Goal: Communication & Community: Answer question/provide support

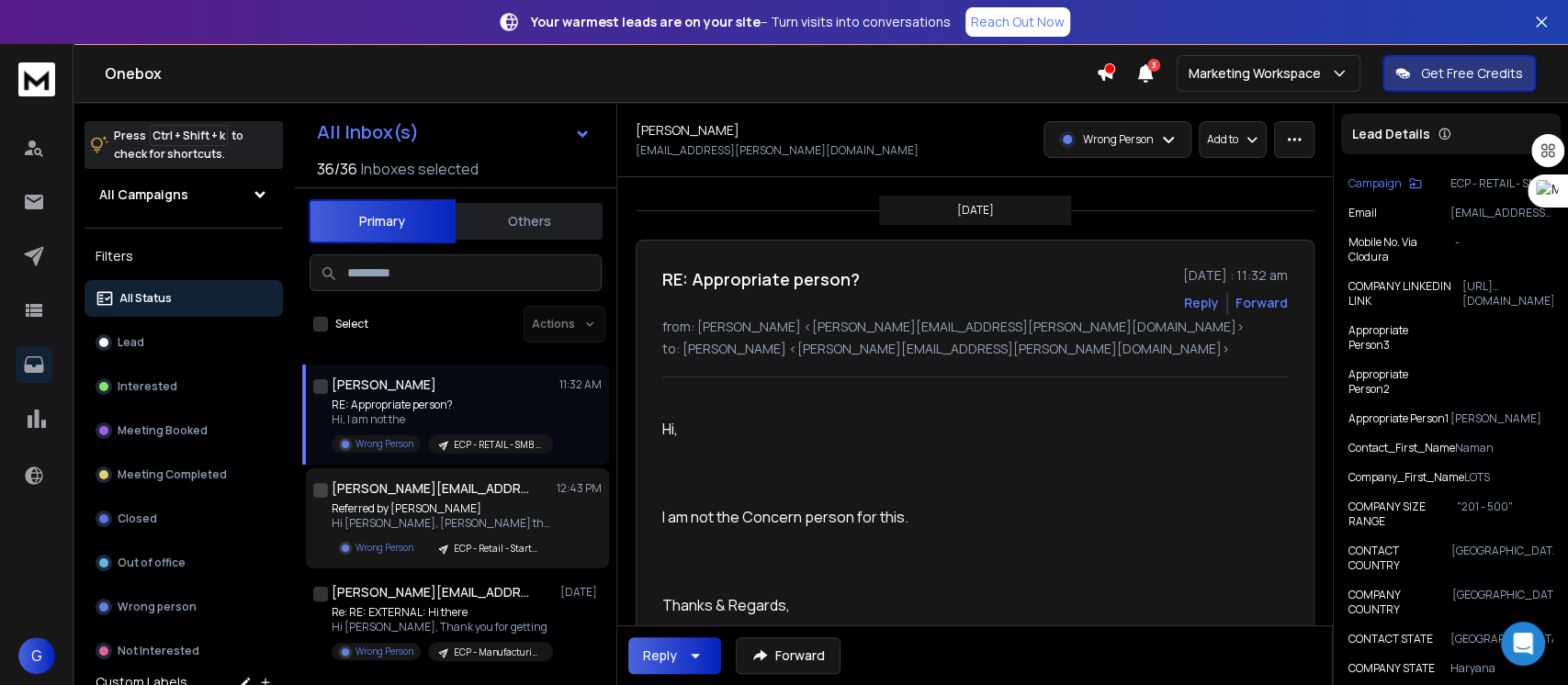
click at [462, 516] on p "Hi [PERSON_NAME], [PERSON_NAME] thought it would" at bounding box center [441, 523] width 221 height 15
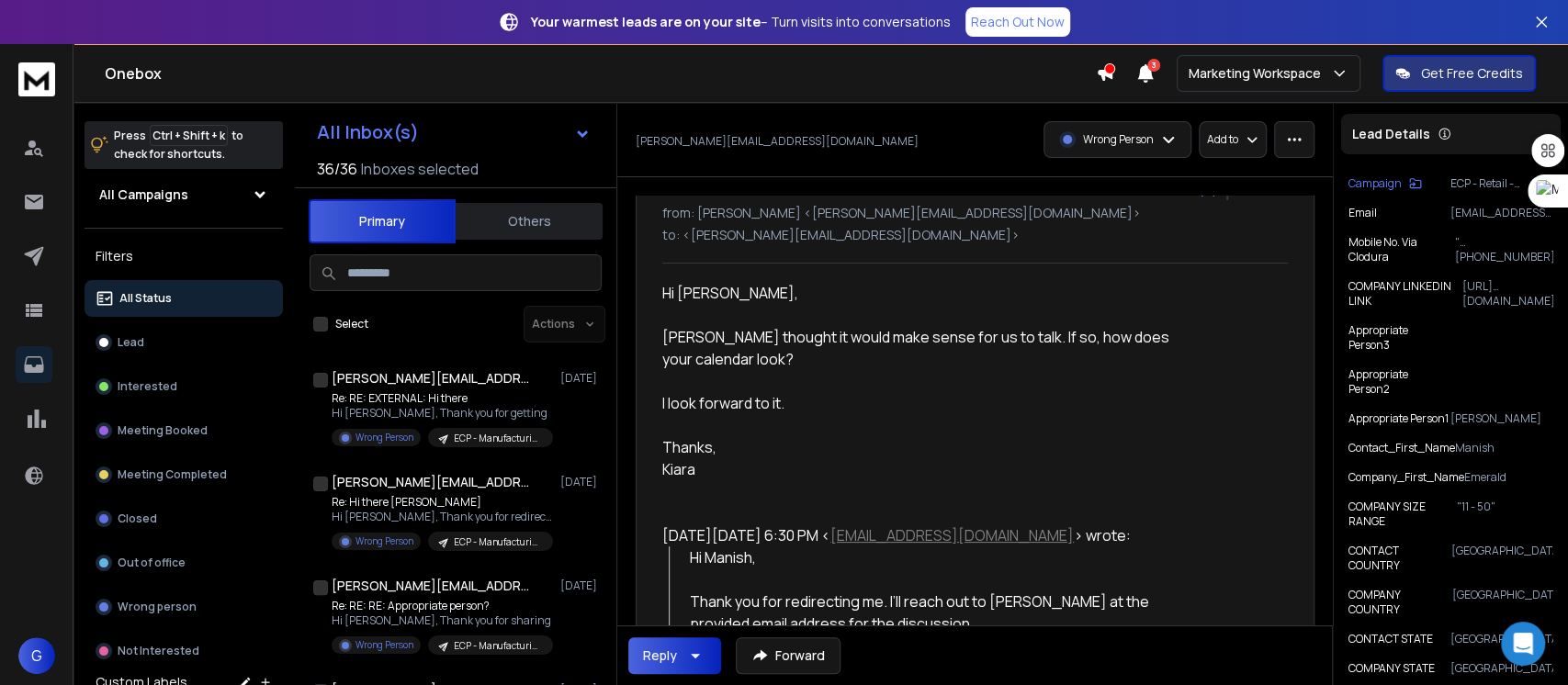
scroll to position [215, 0]
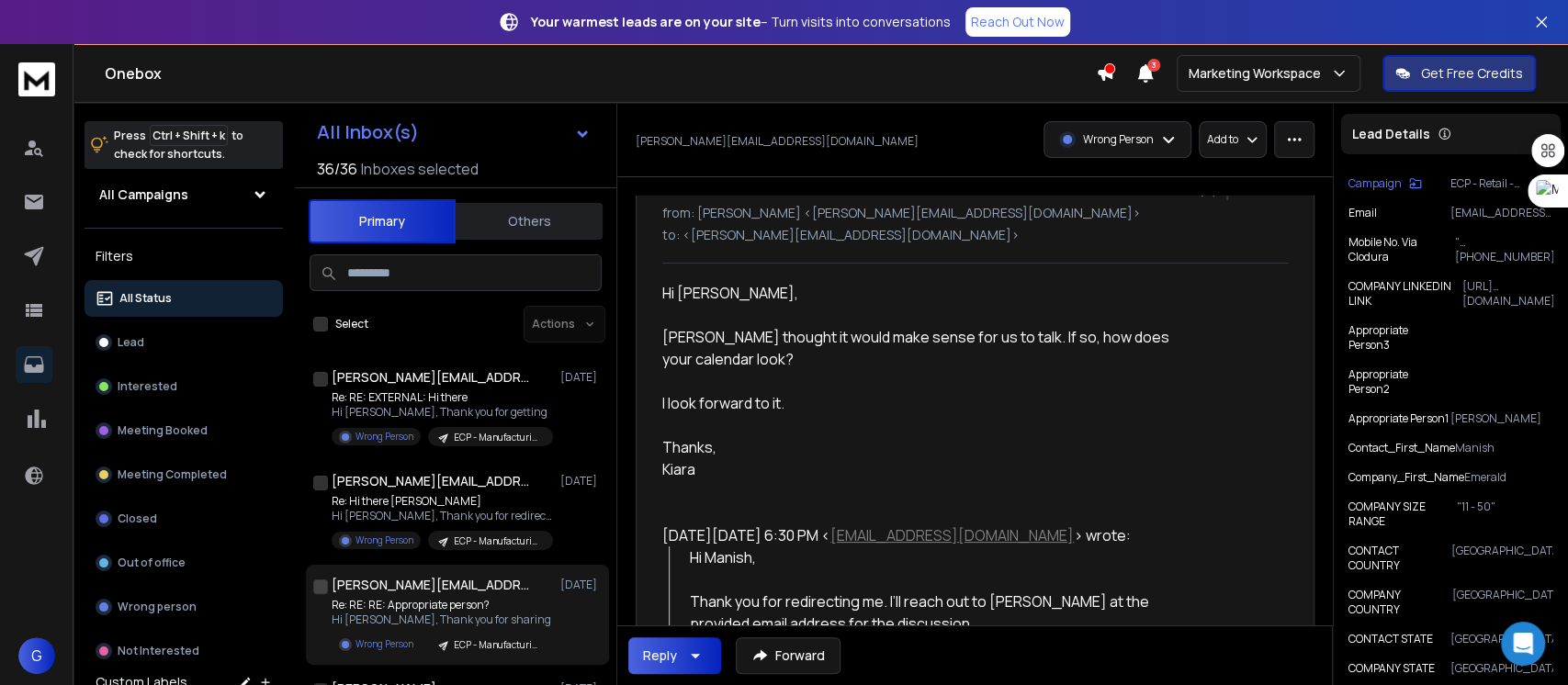
click at [454, 599] on p "Re: RE: RE: Appropriate person?" at bounding box center [441, 605] width 221 height 15
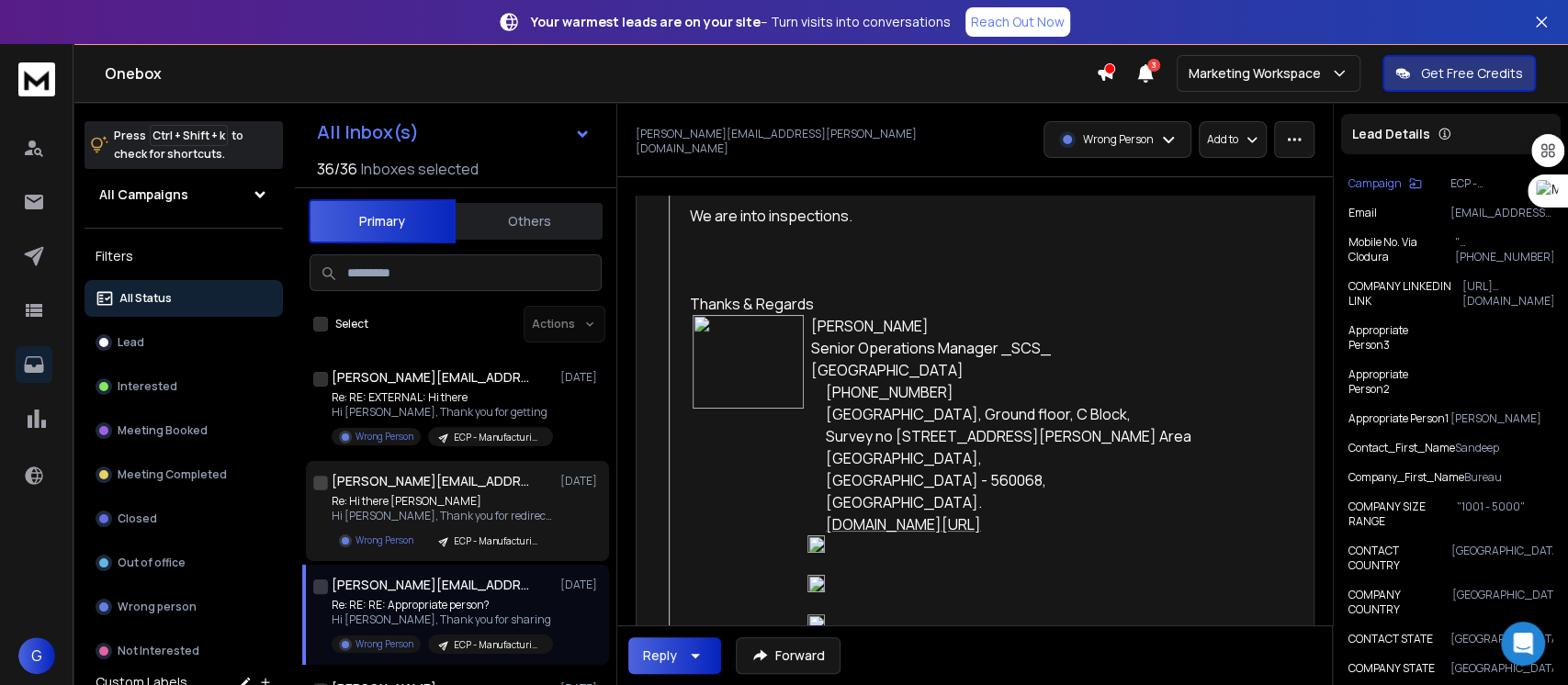
scroll to position [0, 0]
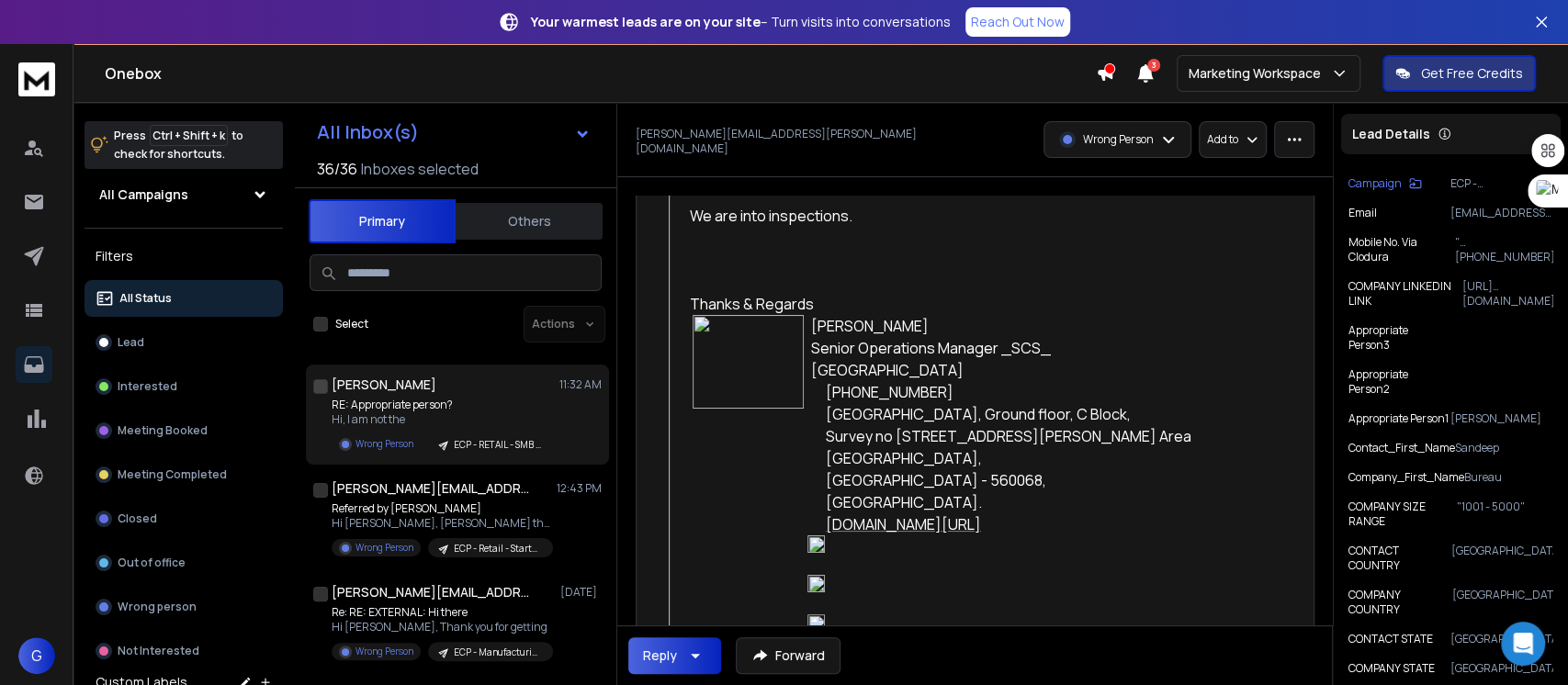
click at [495, 406] on p "RE: Appropriate person?" at bounding box center [441, 405] width 221 height 15
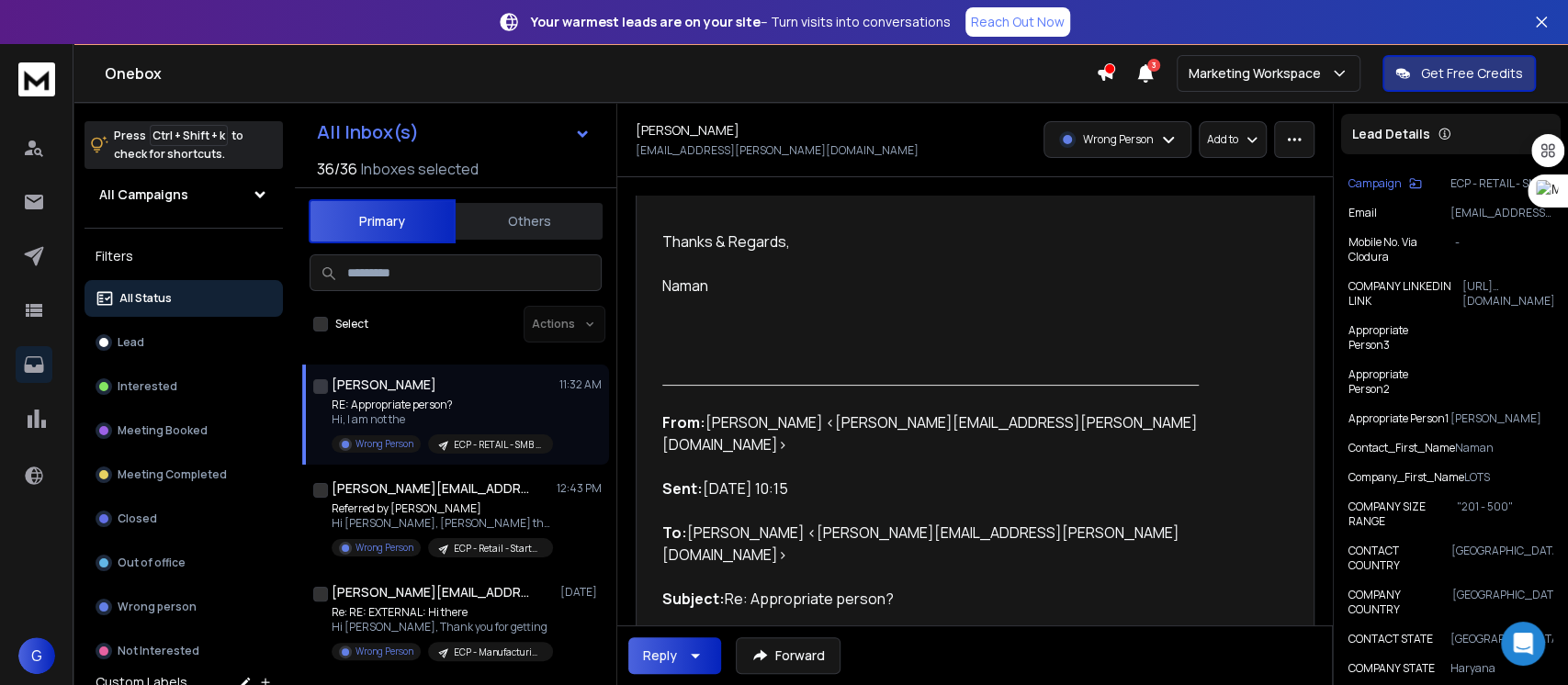
scroll to position [371, 0]
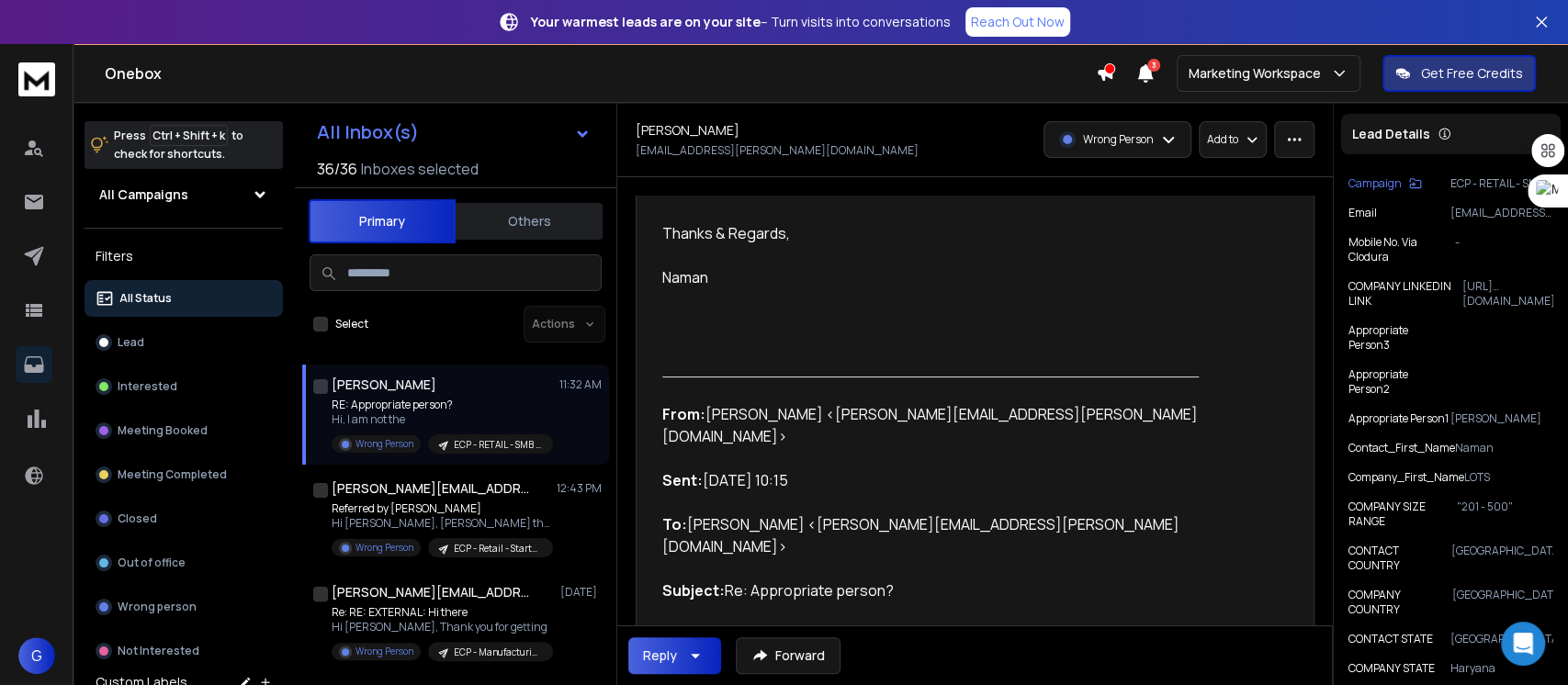
click at [441, 418] on p "Hi, I am not the" at bounding box center [441, 419] width 221 height 15
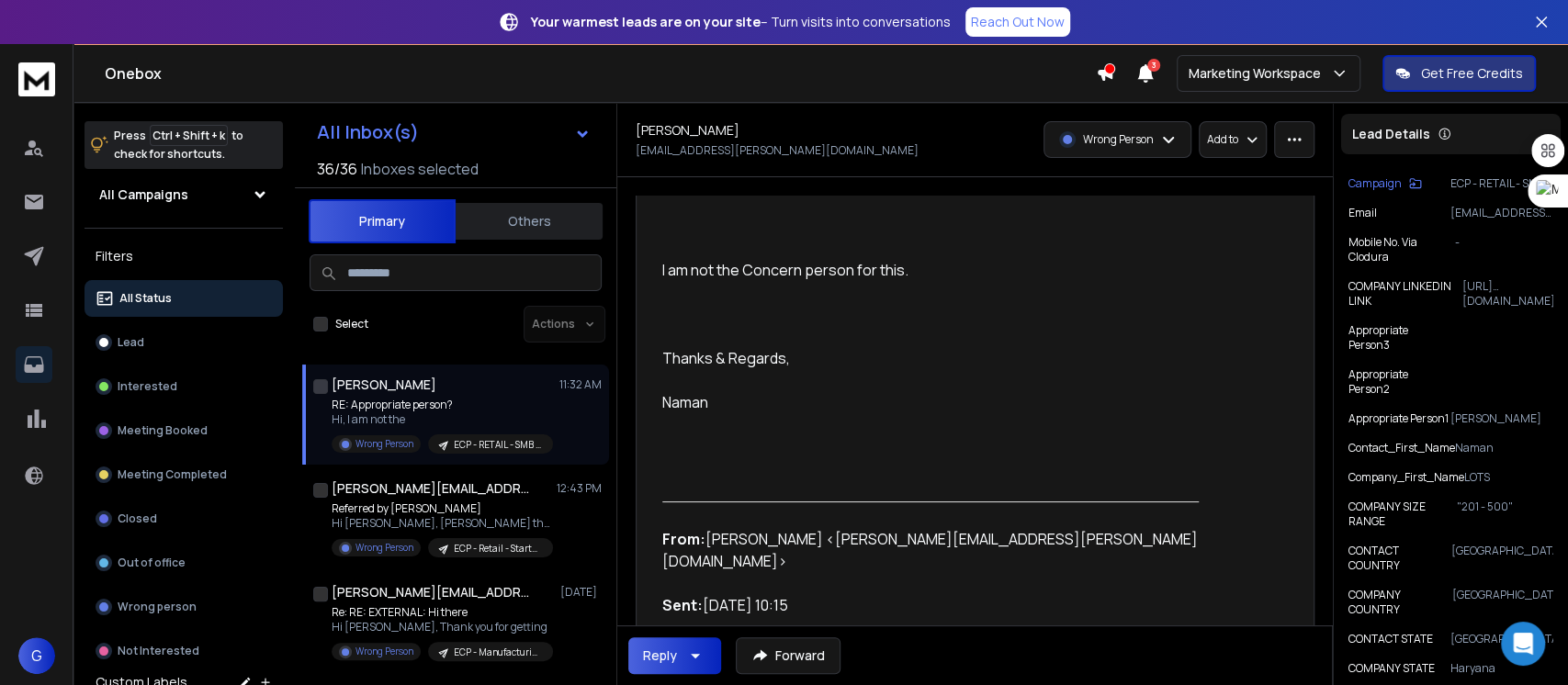
scroll to position [0, 0]
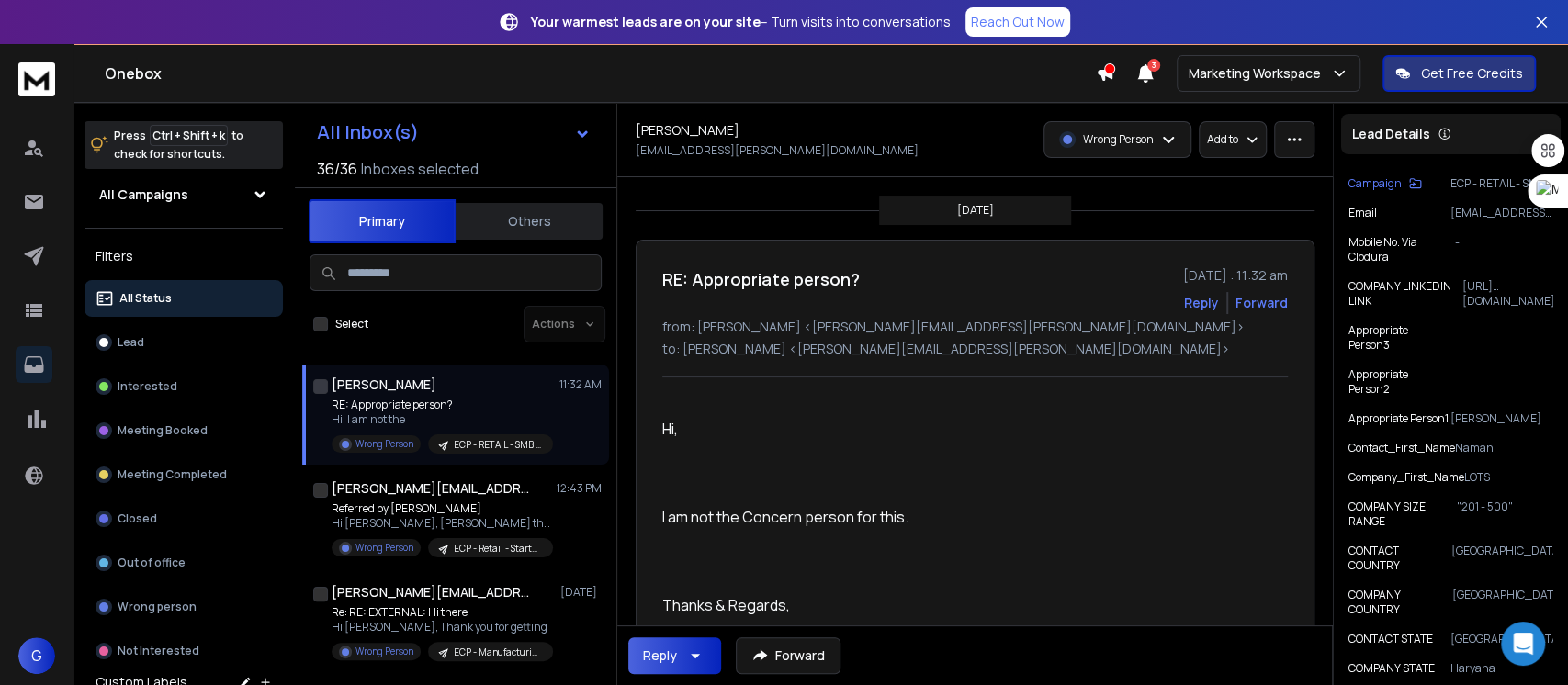
click at [413, 401] on p "RE: Appropriate person?" at bounding box center [441, 405] width 221 height 15
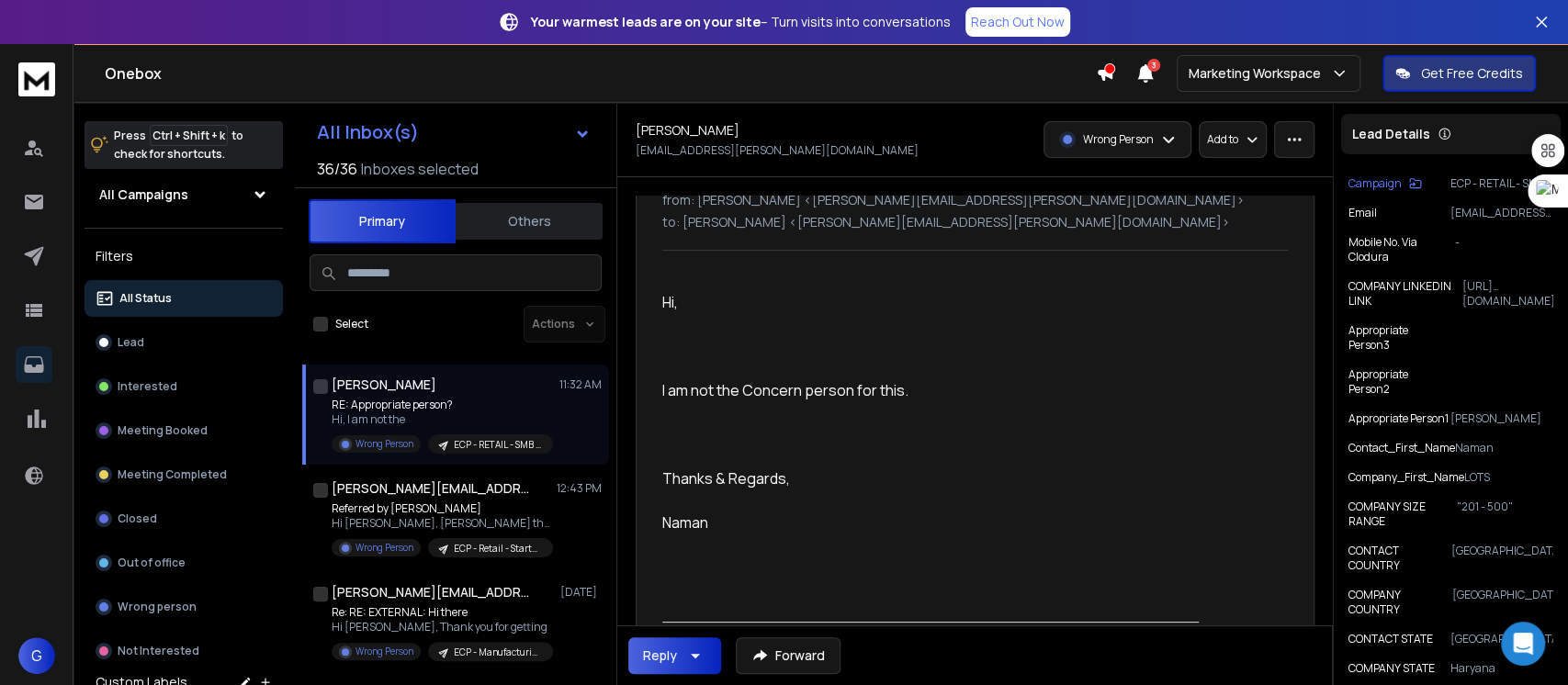
scroll to position [131, 0]
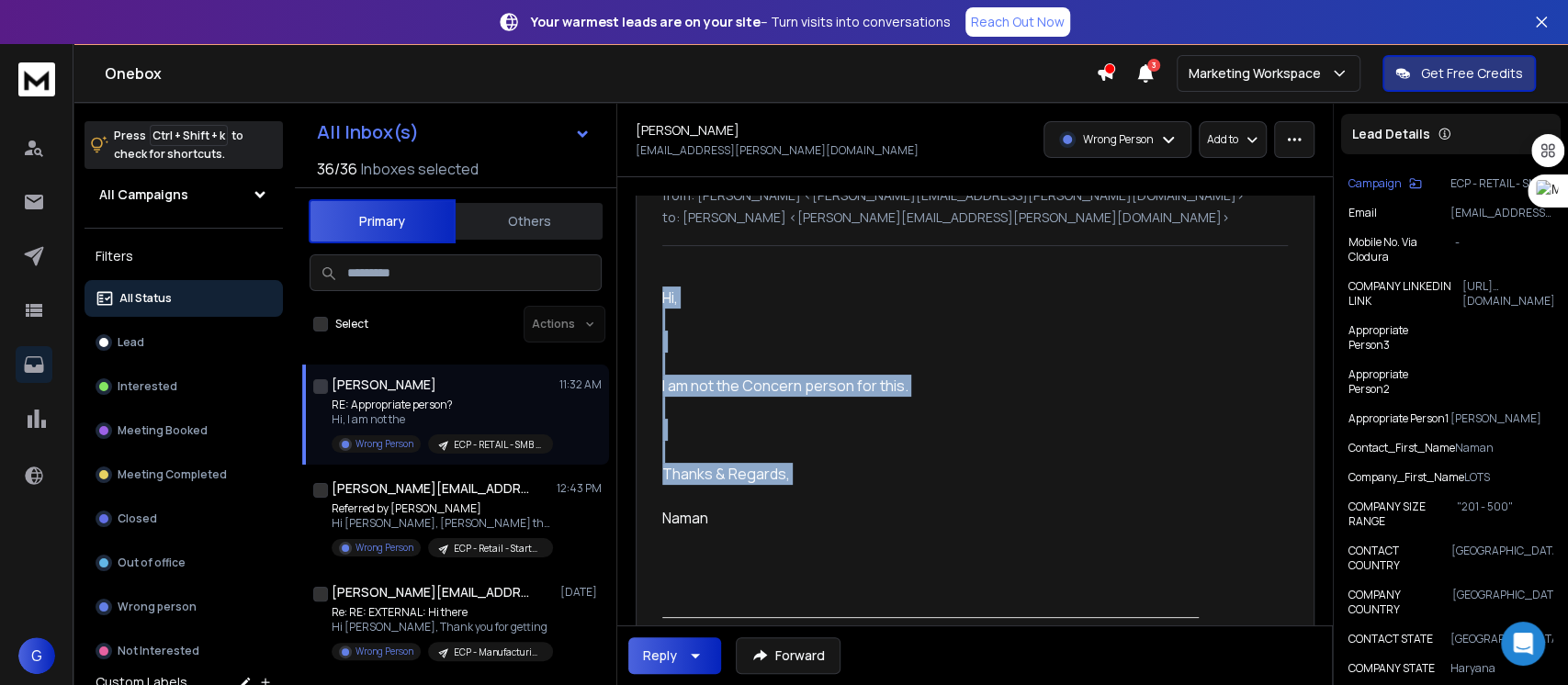
drag, startPoint x: 655, startPoint y: 291, endPoint x: 838, endPoint y: 489, distance: 269.6
copy div "Hi, I am not the Concern person for this. Thanks & Regards,"
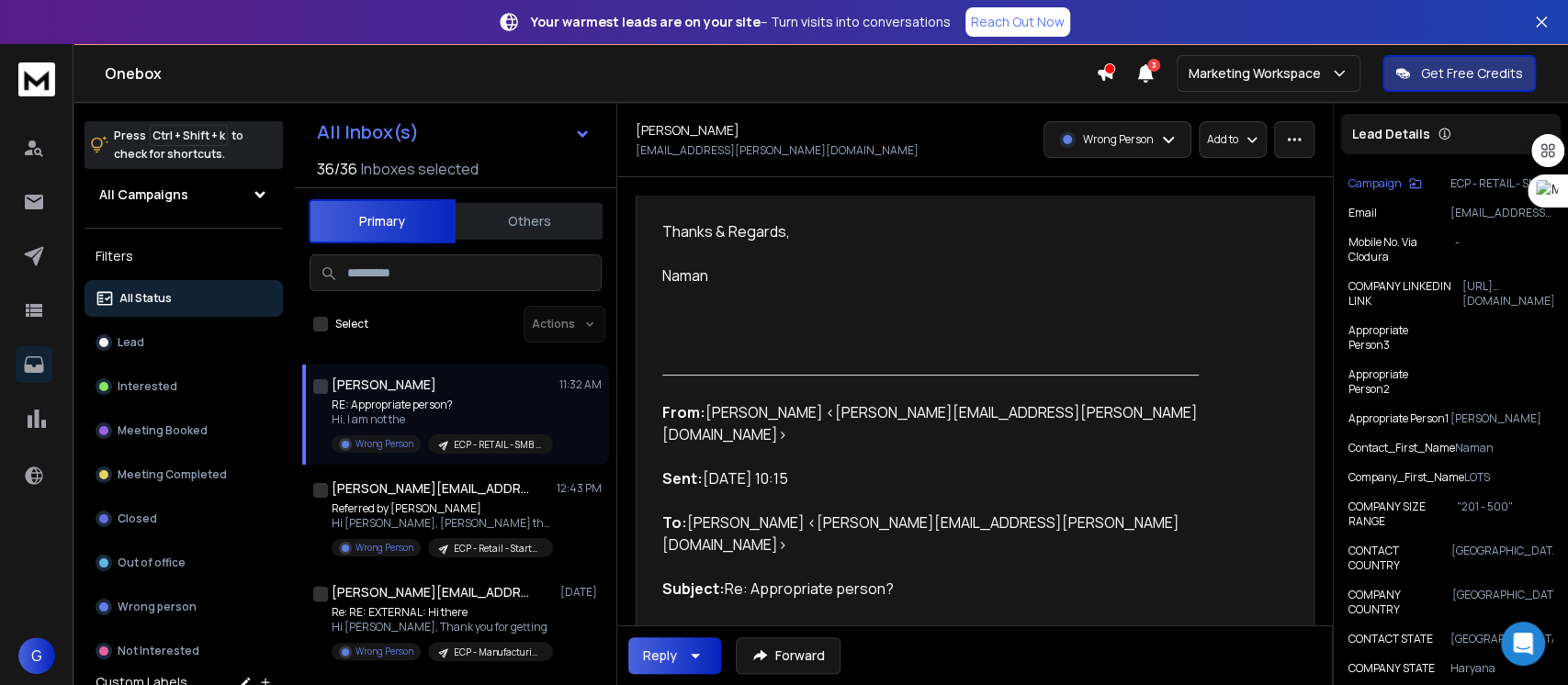
scroll to position [296, 0]
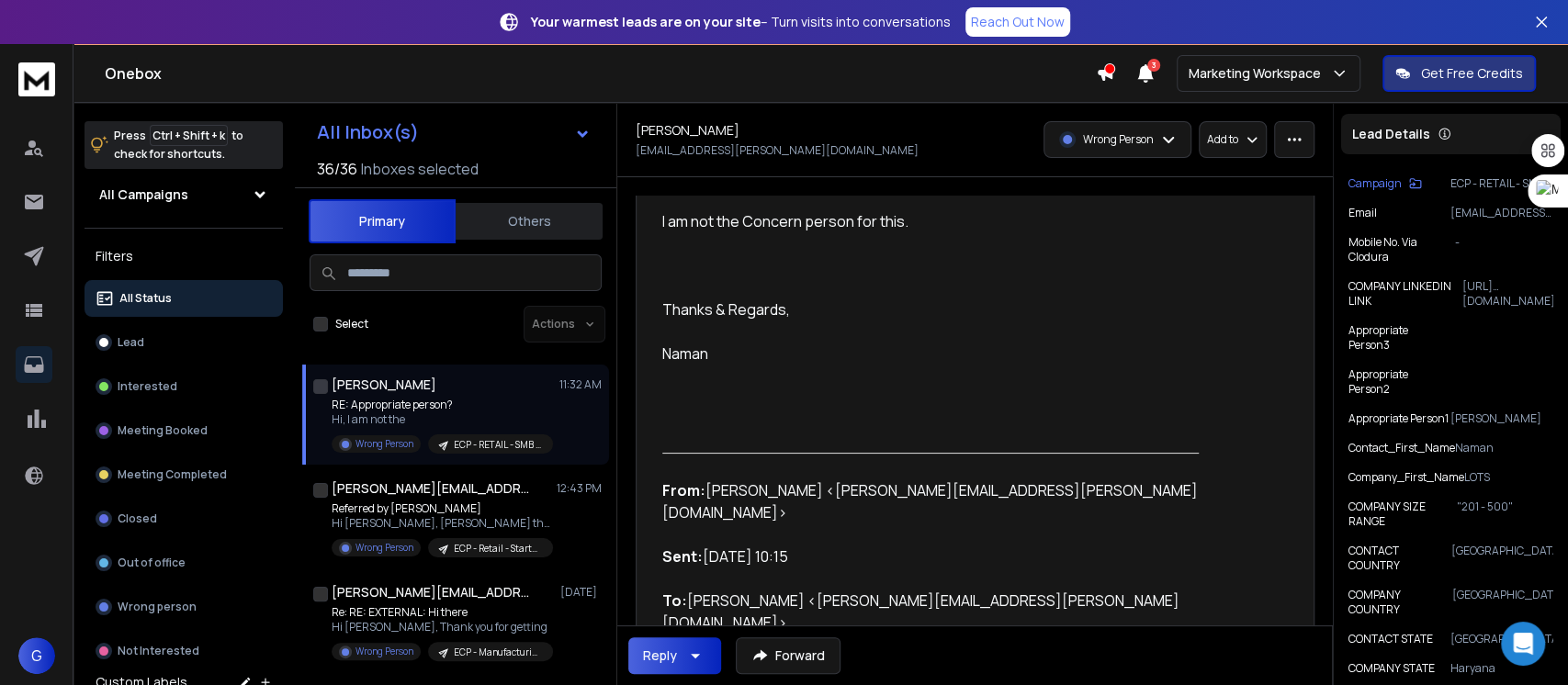
click at [666, 652] on div "Reply" at bounding box center [660, 656] width 34 height 19
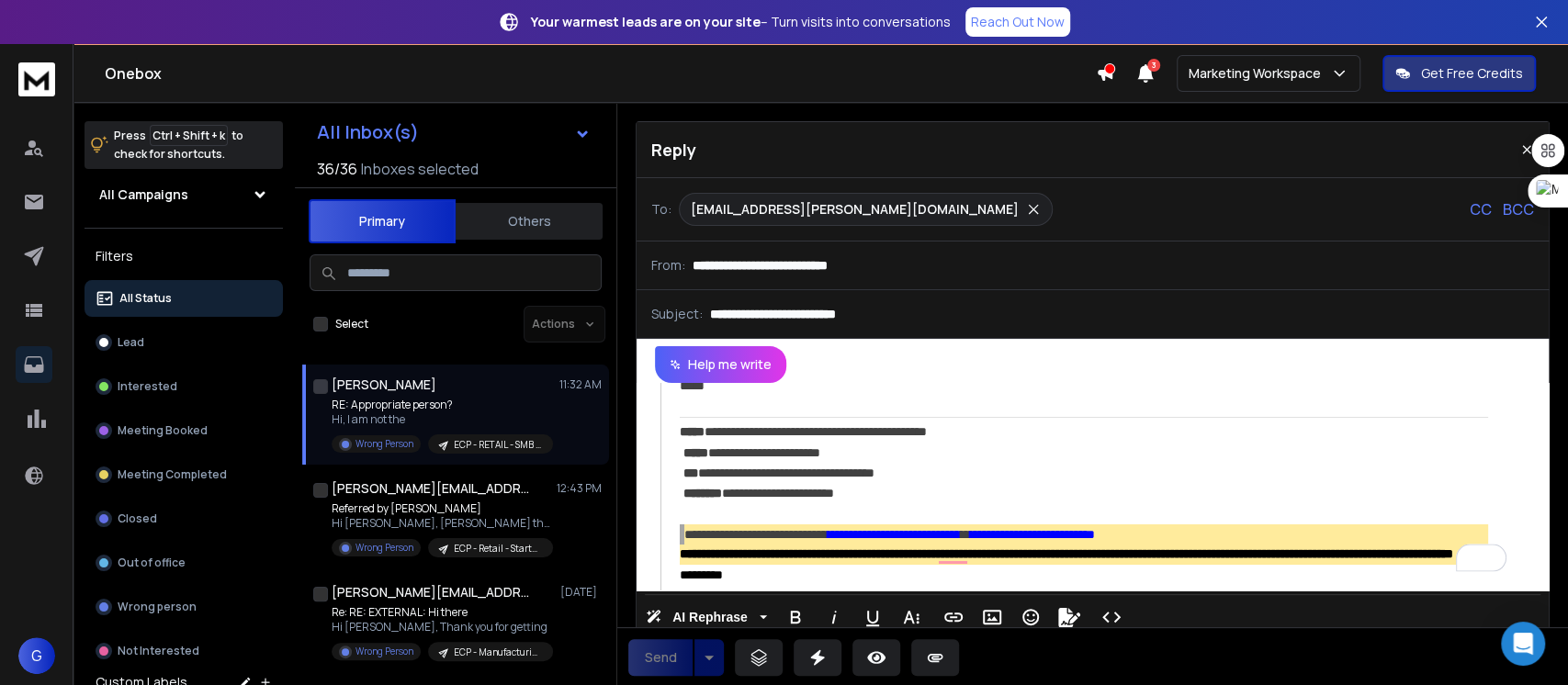
scroll to position [0, 0]
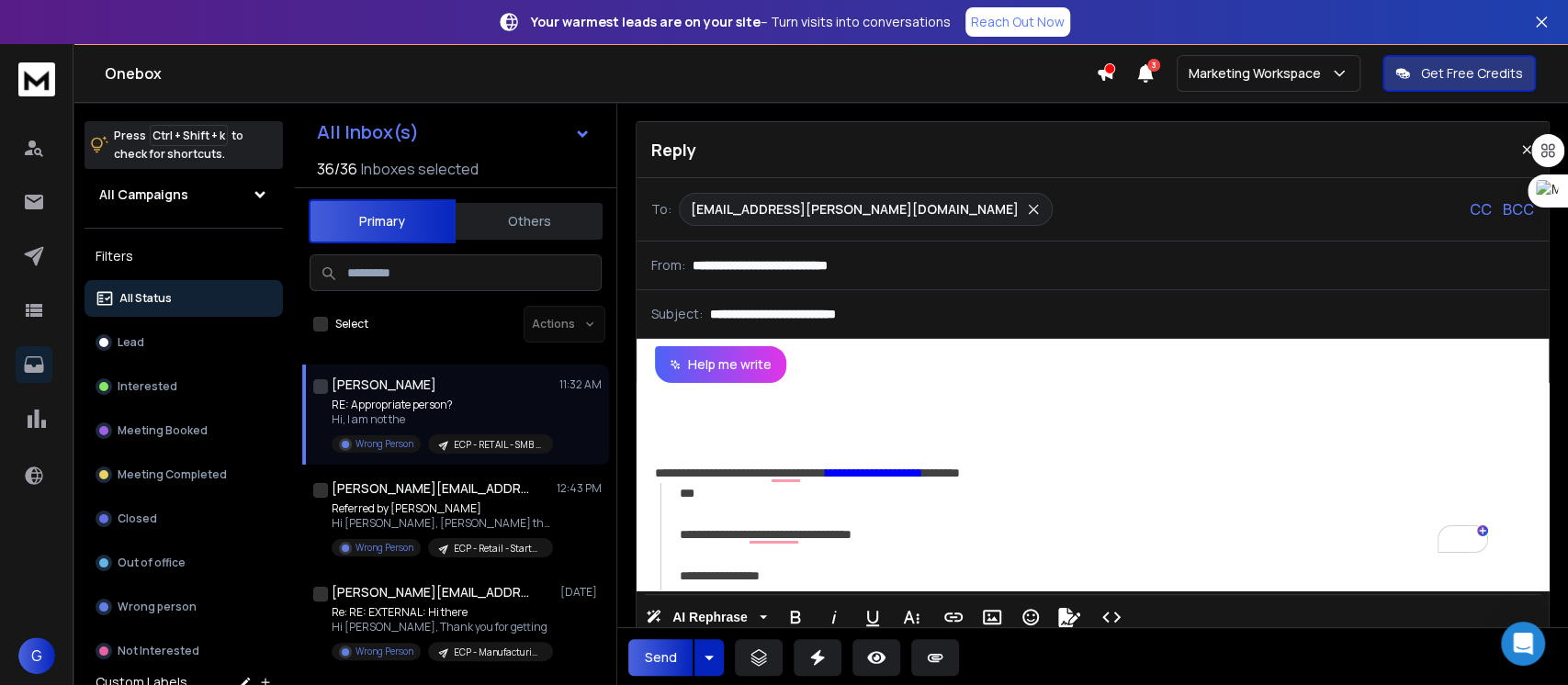
click at [899, 313] on input "**********" at bounding box center [1122, 314] width 824 height 19
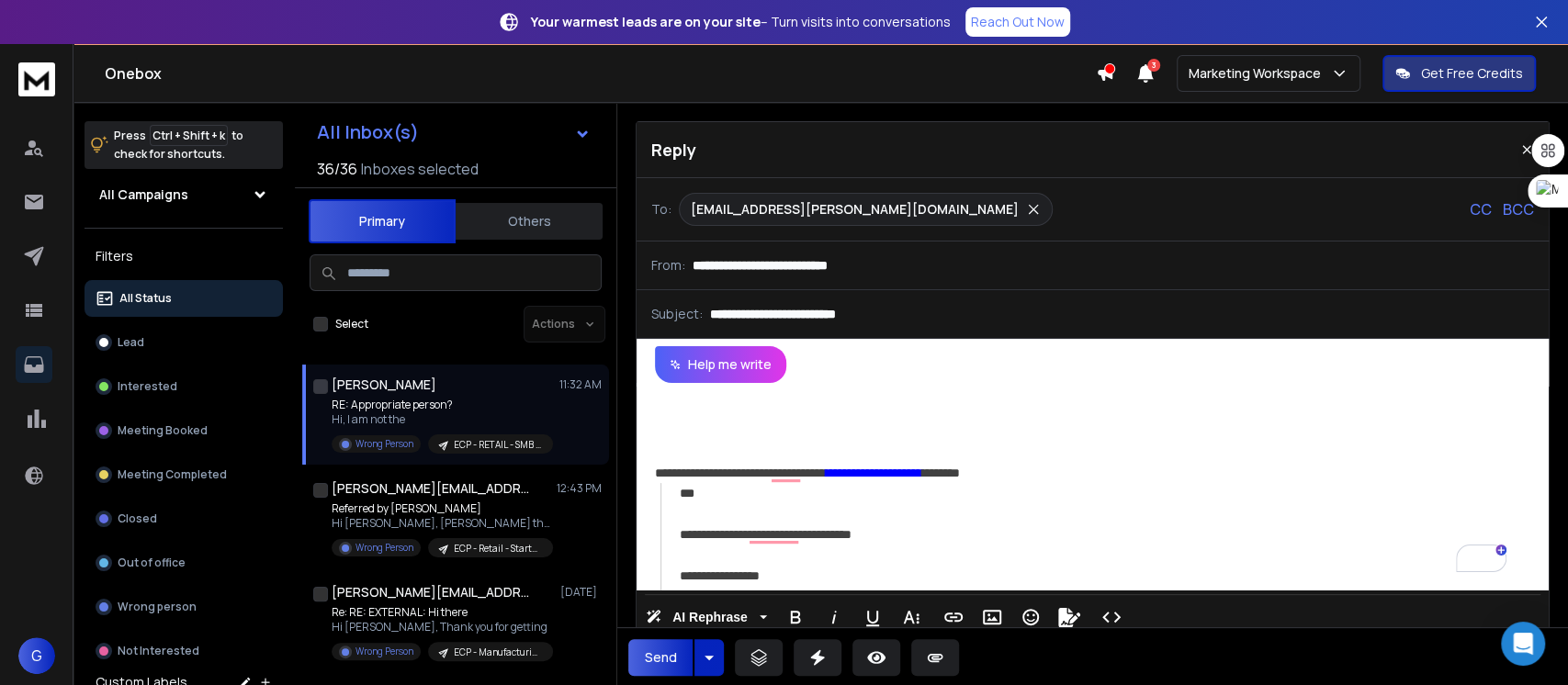
click at [448, 413] on p "Hi, I am not the" at bounding box center [441, 419] width 221 height 15
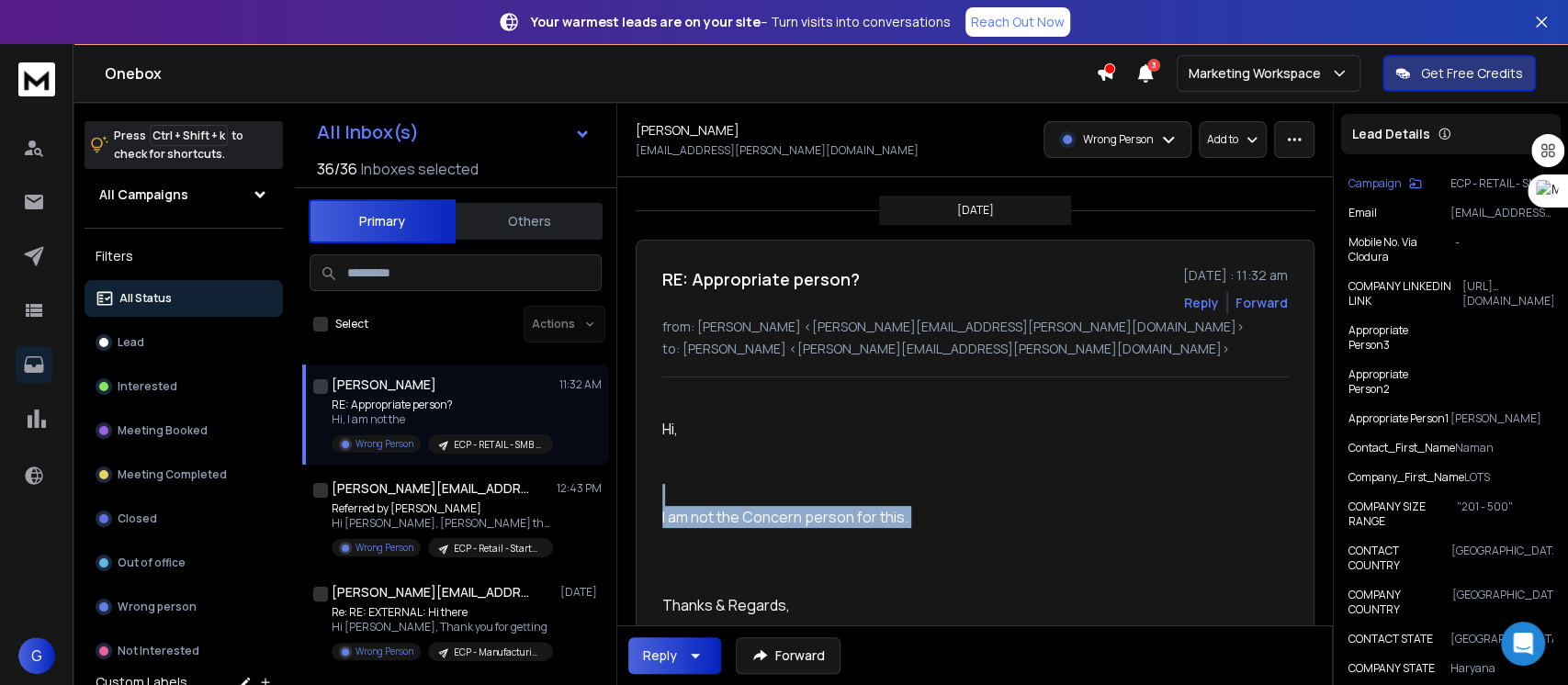
copy div "I am not the Concern person for this."
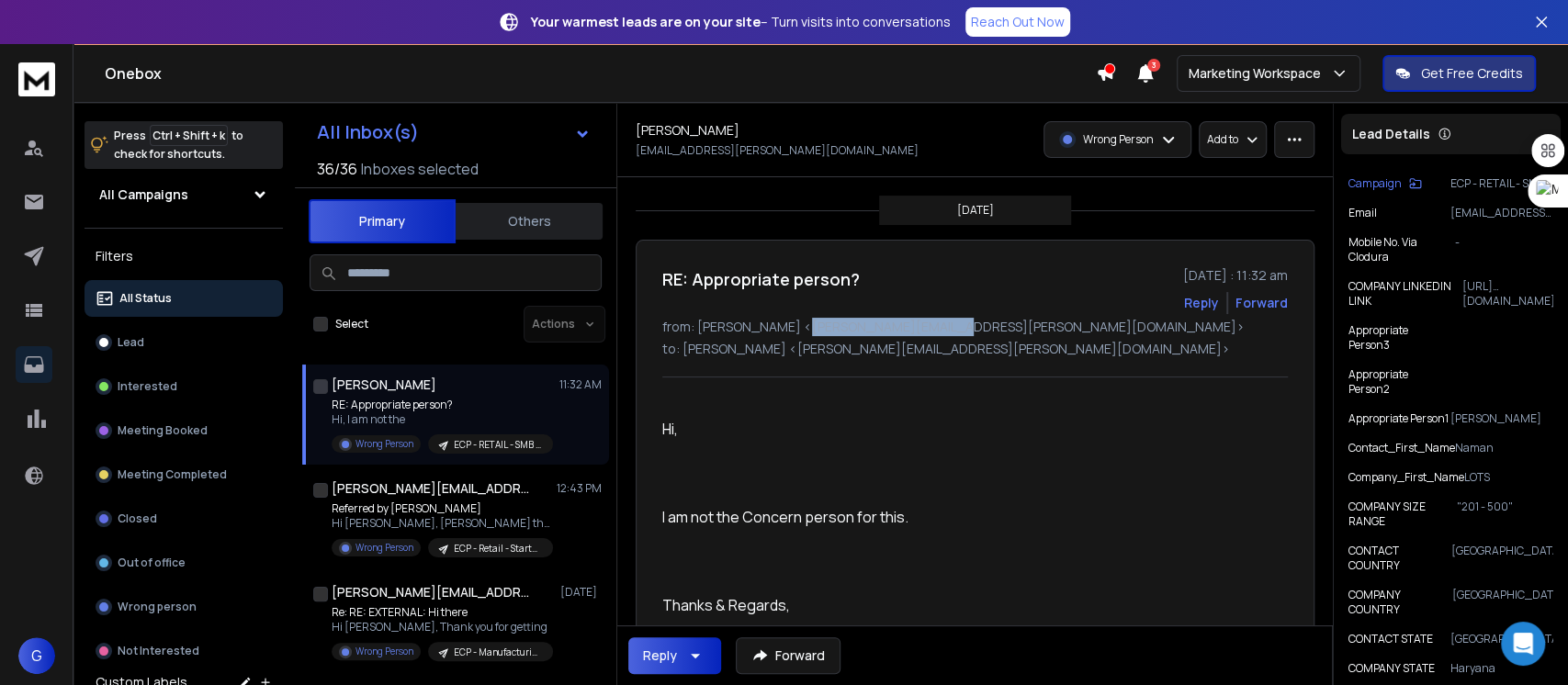
drag, startPoint x: 935, startPoint y: 327, endPoint x: 794, endPoint y: 328, distance: 141.0
click at [794, 328] on p "from: [PERSON_NAME] <[PERSON_NAME][EMAIL_ADDRESS][PERSON_NAME][DOMAIN_NAME]>" at bounding box center [976, 326] width 626 height 19
copy p "[EMAIL_ADDRESS][PERSON_NAME][DOMAIN_NAME]"
click at [894, 506] on p "I am not the Concern person for this." at bounding box center [931, 516] width 536 height 22
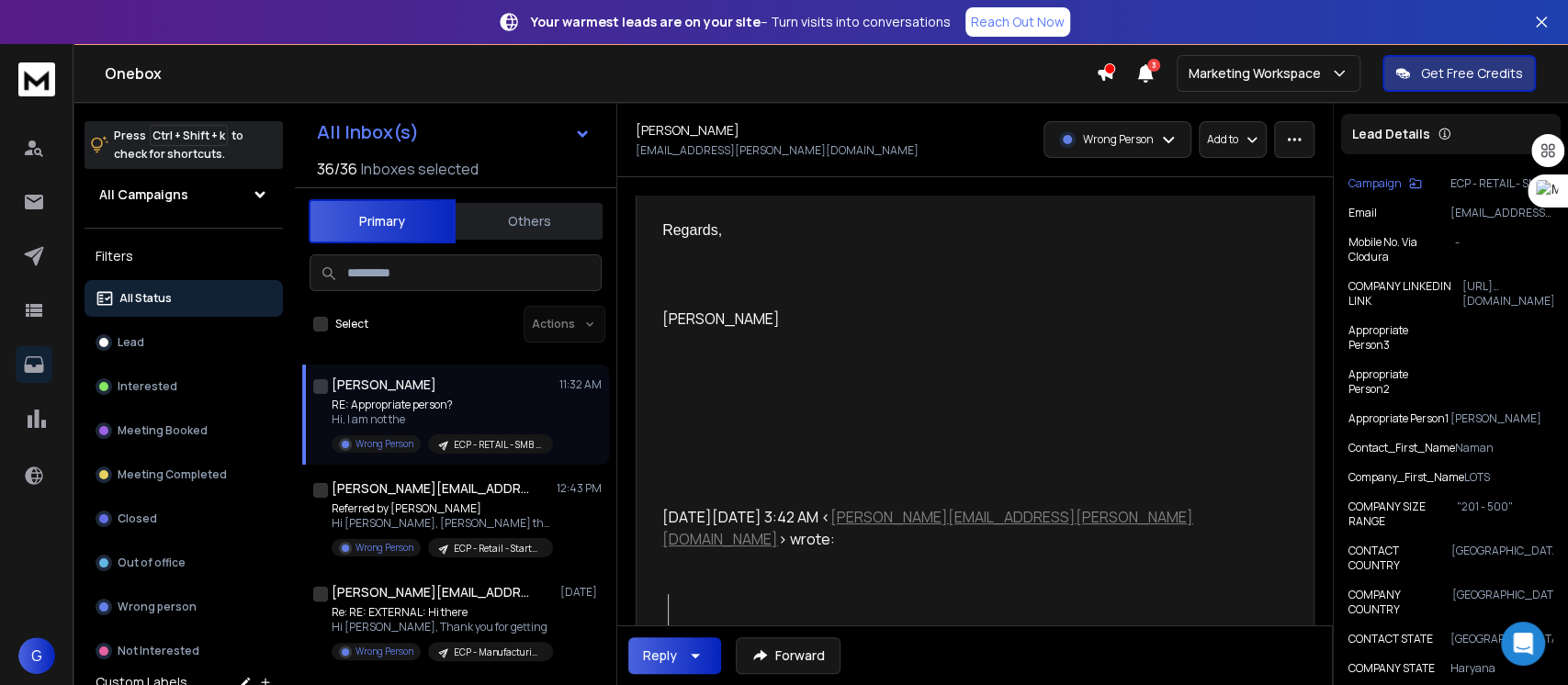
scroll to position [1698, 0]
click at [410, 398] on p "RE: Appropriate person?" at bounding box center [441, 405] width 221 height 15
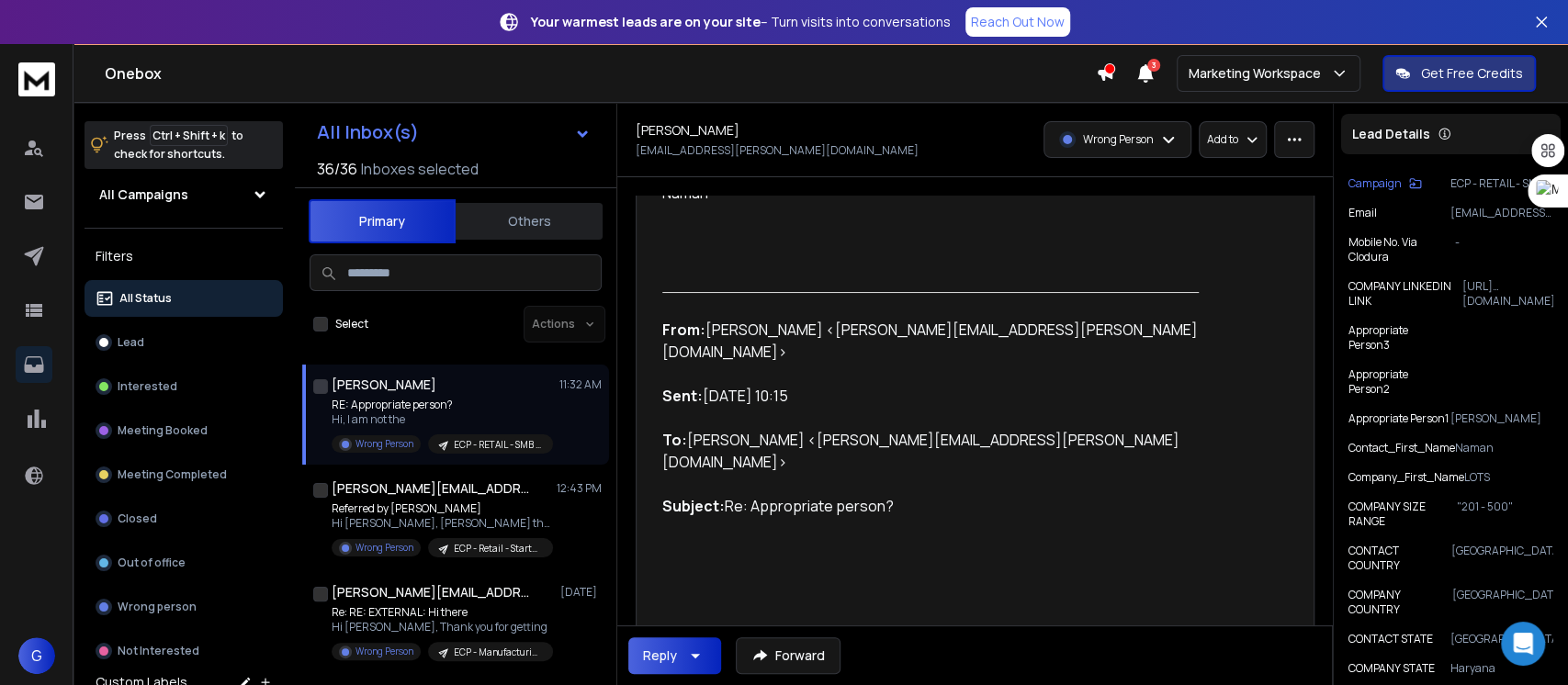
scroll to position [458, 0]
drag, startPoint x: 797, startPoint y: 435, endPoint x: 966, endPoint y: 444, distance: 169.2
click at [966, 444] on span "[PERSON_NAME] <[PERSON_NAME][EMAIL_ADDRESS][PERSON_NAME][DOMAIN_NAME]> Sent: [D…" at bounding box center [931, 416] width 535 height 197
copy span "[EMAIL_ADDRESS][PERSON_NAME][DOMAIN_NAME]"
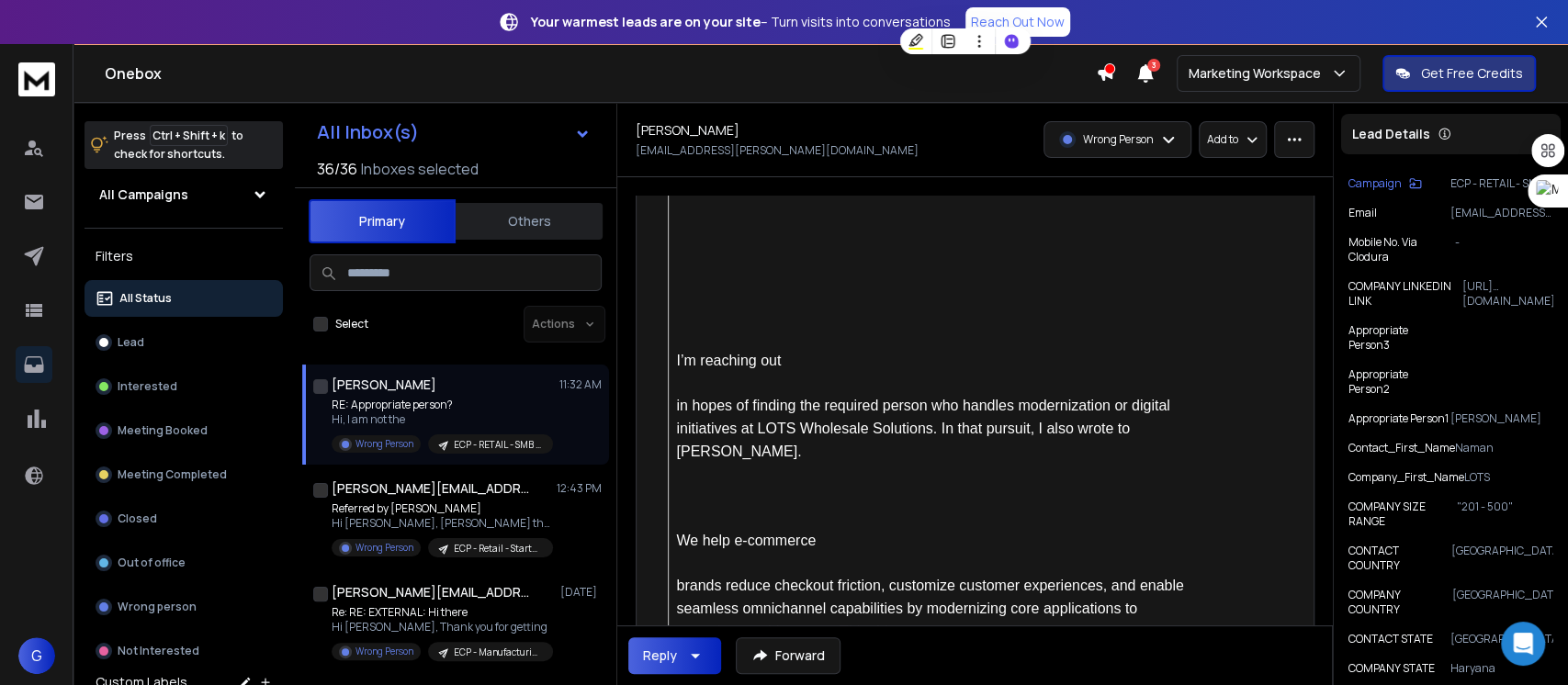
scroll to position [2213, 0]
drag, startPoint x: 935, startPoint y: 386, endPoint x: 755, endPoint y: 386, distance: 180.0
click at [755, 396] on span "in hopes of finding the required person who handles modernization or digital in…" at bounding box center [926, 426] width 498 height 62
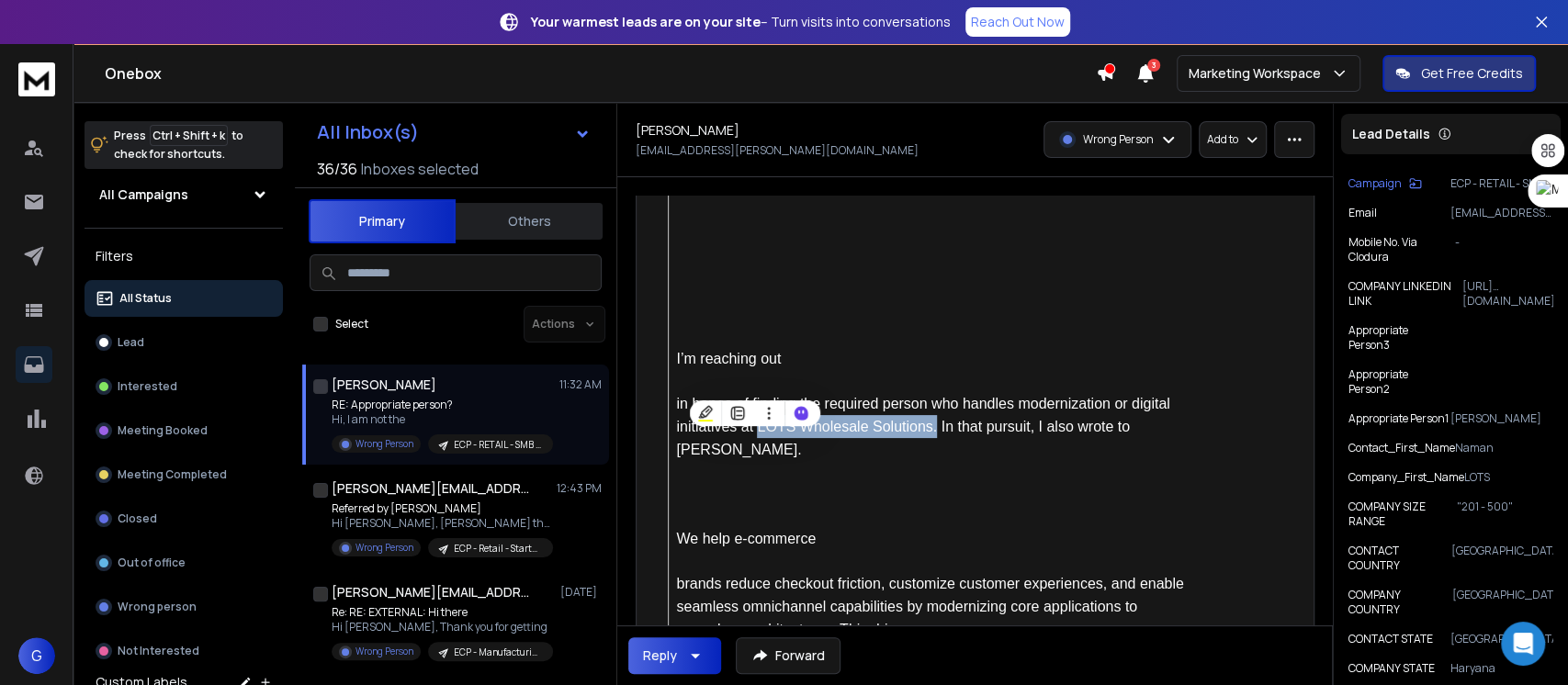
copy span "LOTS Wholesale Solutions."
click at [514, 444] on p "ECP - RETAIL - SMB | [PERSON_NAME]" at bounding box center [498, 445] width 88 height 14
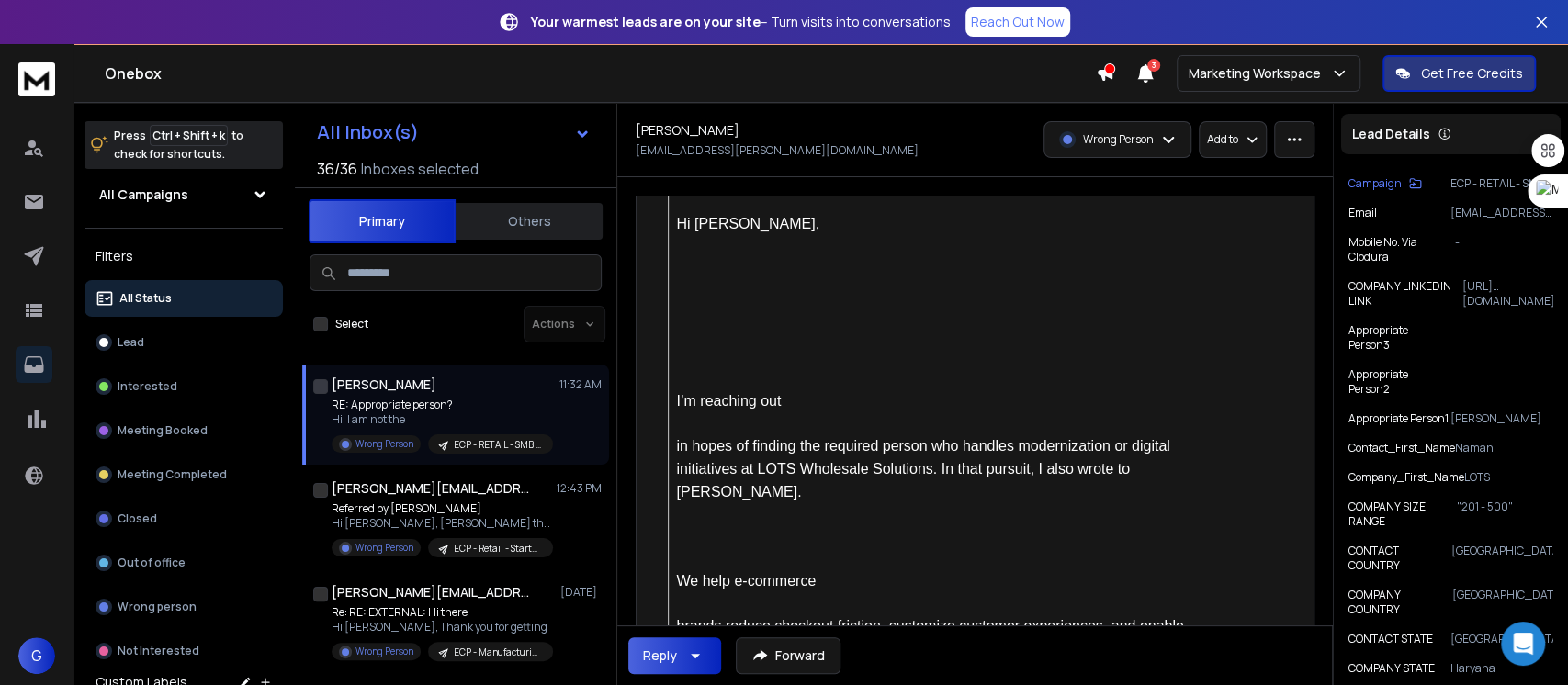
scroll to position [2172, 0]
drag, startPoint x: 757, startPoint y: 426, endPoint x: 933, endPoint y: 430, distance: 176.0
click at [933, 437] on span "in hopes of finding the required person who handles modernization or digital in…" at bounding box center [926, 467] width 498 height 62
copy span "LOTS Wholesale Solutions"
click at [928, 291] on div at bounding box center [937, 311] width 523 height 66
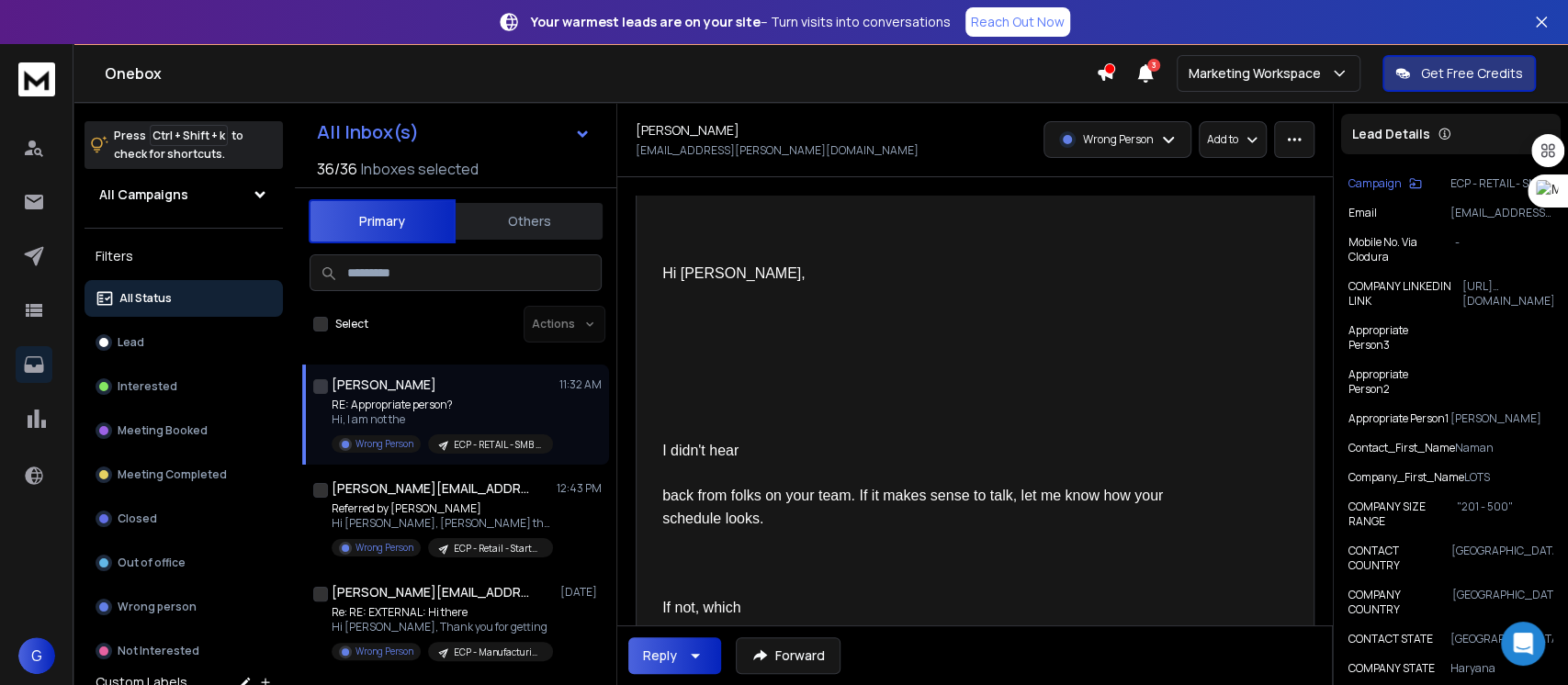
scroll to position [0, 0]
